Goal: Task Accomplishment & Management: Manage account settings

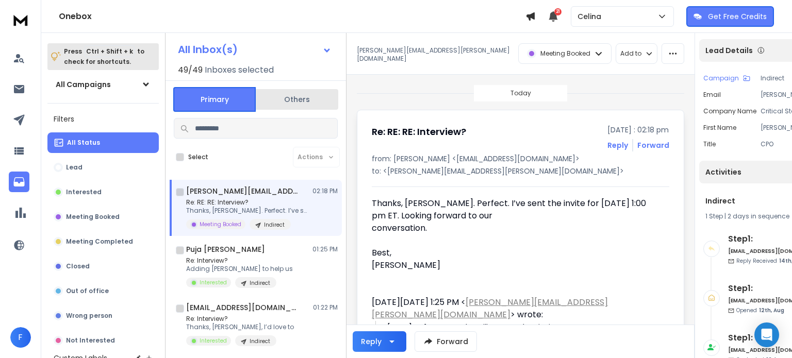
scroll to position [876, 0]
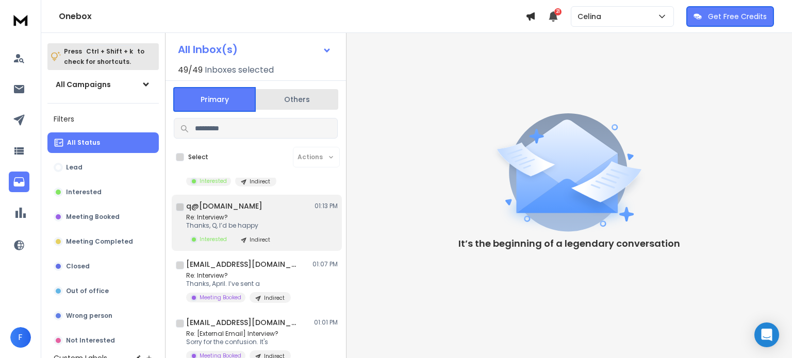
scroll to position [309, 0]
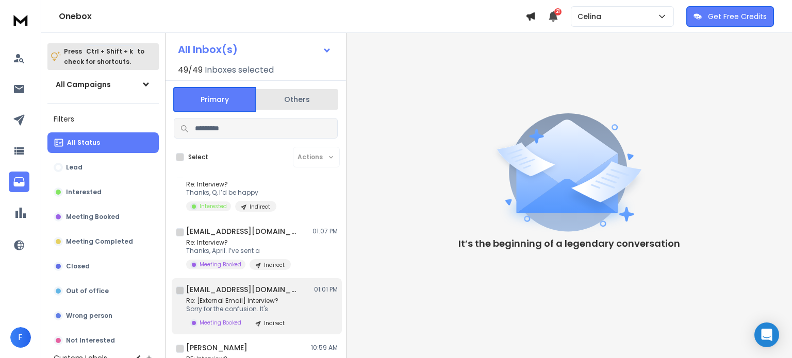
click at [259, 296] on div "dmsmith@prairiestate.edu 01:01 PM Re: [External Email] Interview? Sorry for the…" at bounding box center [262, 307] width 152 height 44
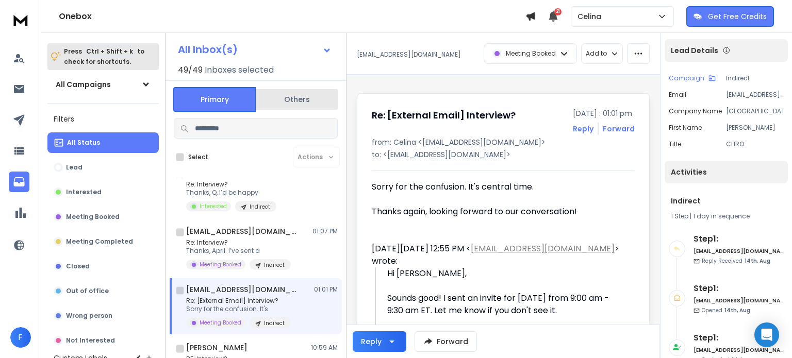
scroll to position [0, 0]
